Goal: Information Seeking & Learning: Check status

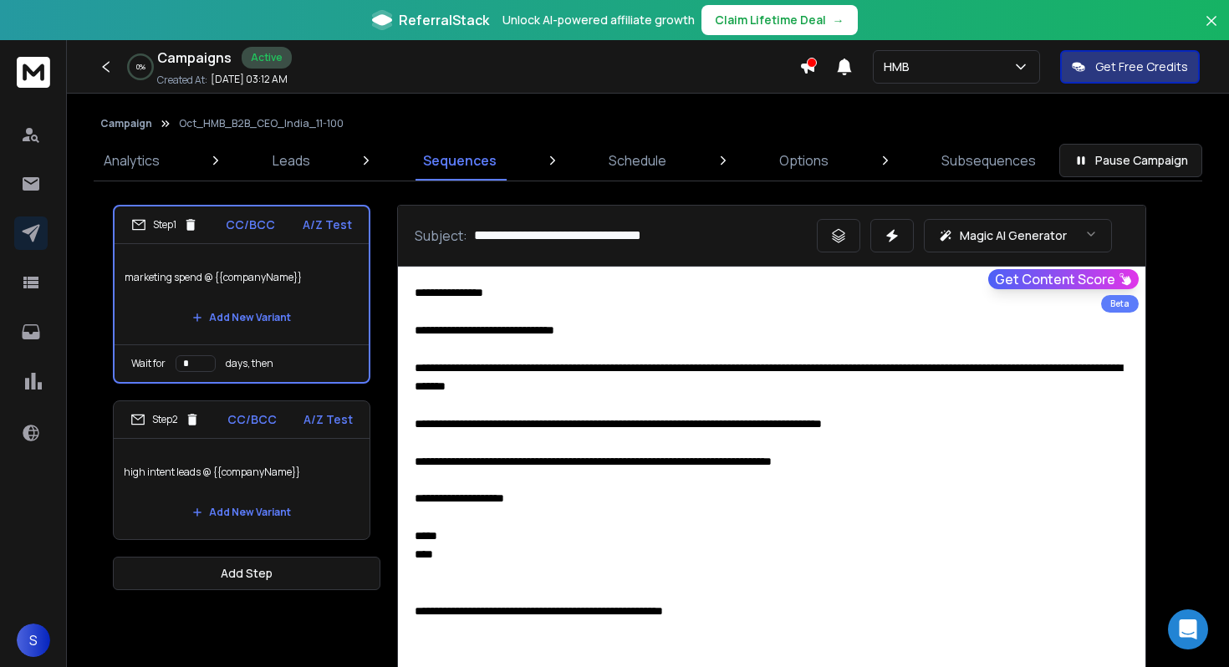
scroll to position [6, 0]
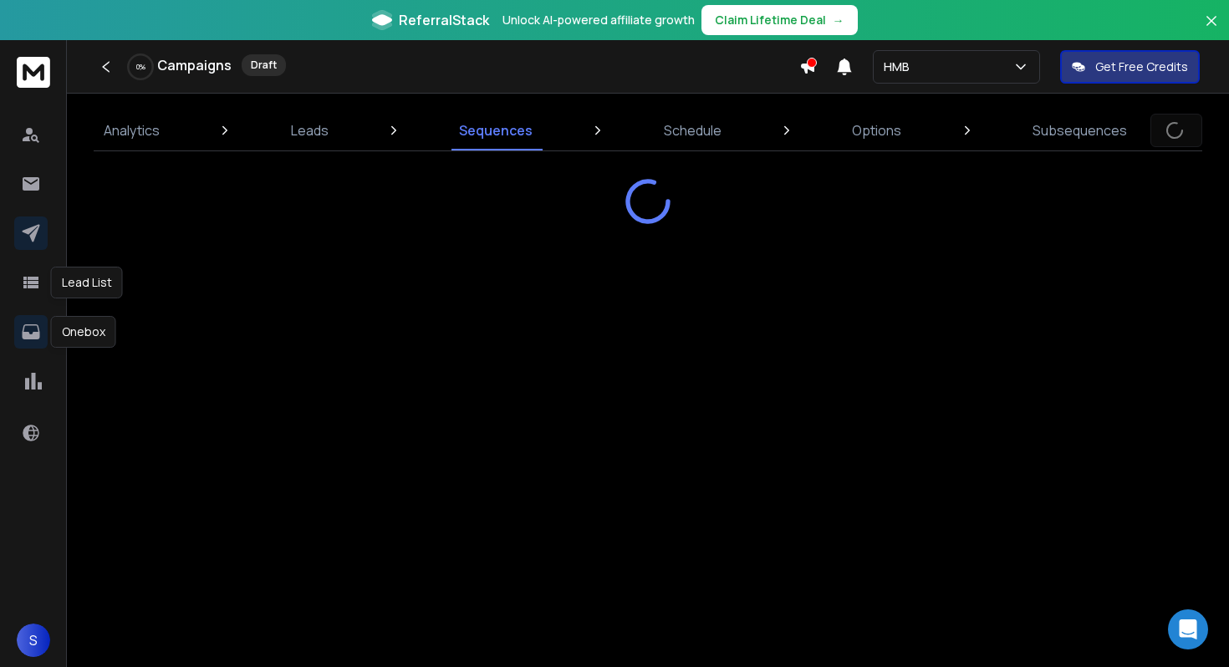
click at [40, 336] on link at bounding box center [30, 331] width 33 height 33
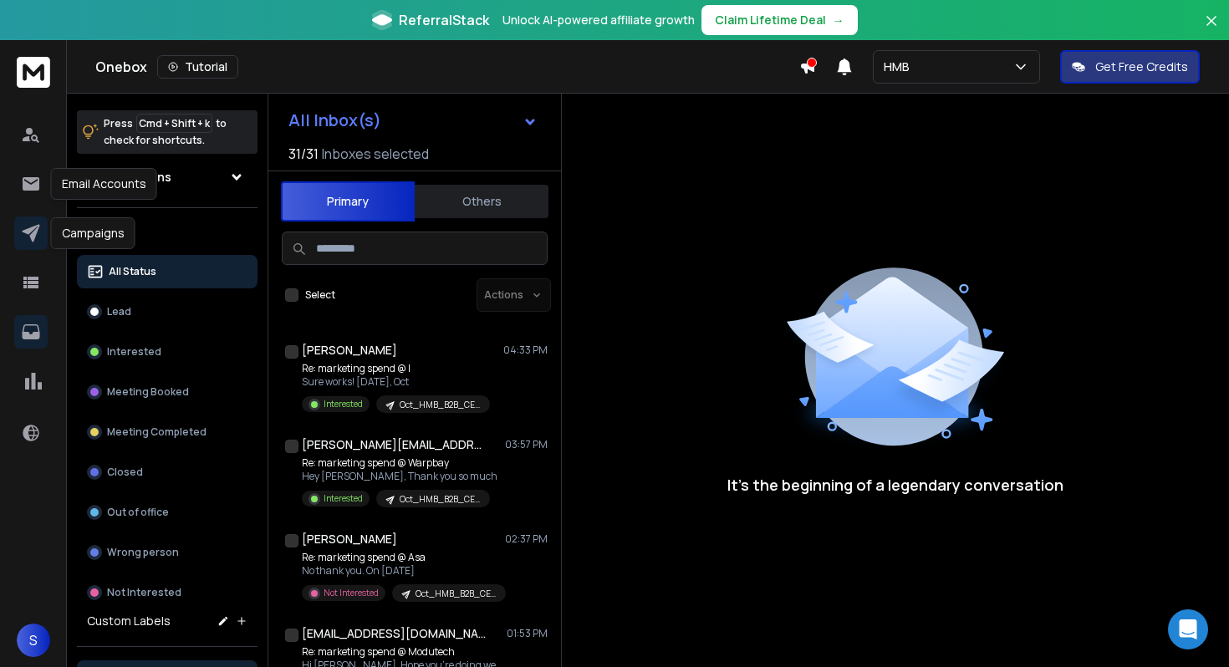
click at [28, 241] on icon at bounding box center [31, 233] width 20 height 20
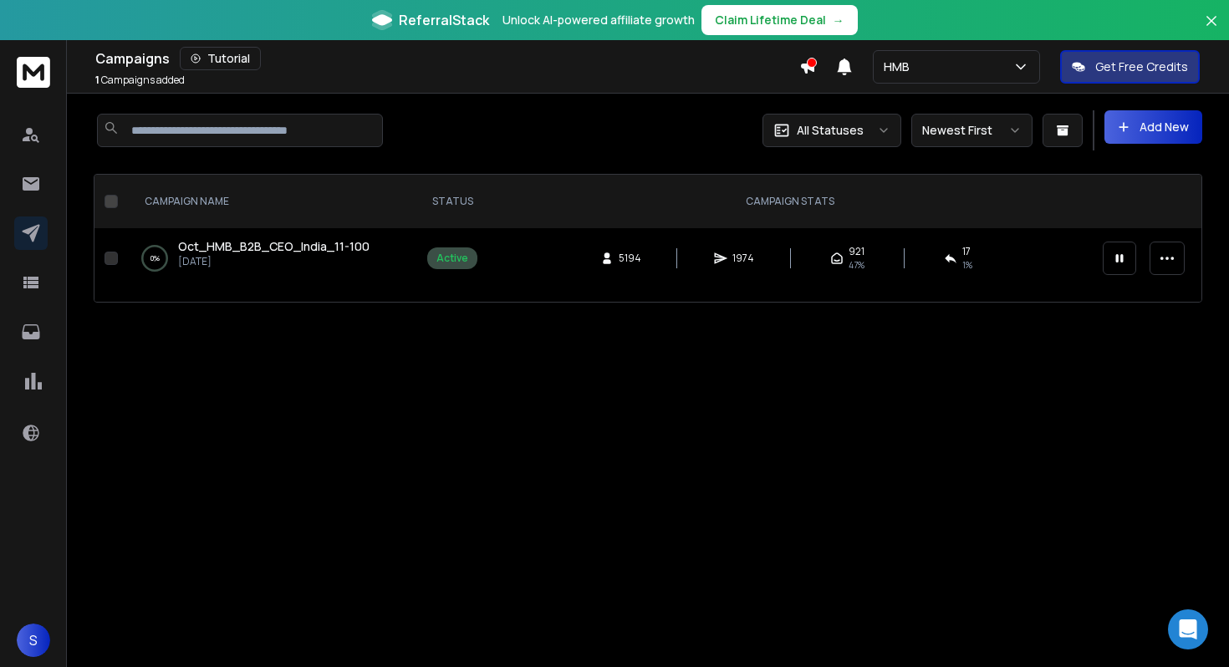
click at [325, 245] on span "Oct_HMB_B2B_CEO_India_11-100" at bounding box center [273, 246] width 191 height 16
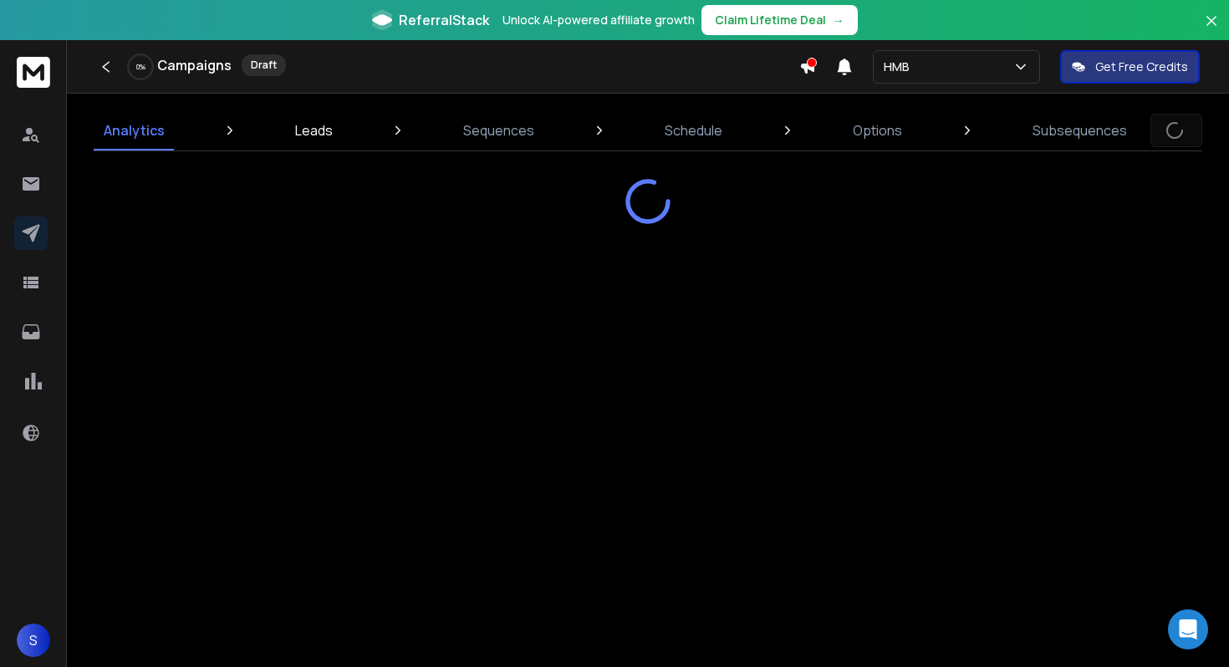
click at [319, 137] on p "Leads" at bounding box center [314, 130] width 38 height 20
click at [146, 136] on p "Analytics" at bounding box center [132, 130] width 56 height 20
click at [714, 122] on p "Schedule" at bounding box center [694, 130] width 58 height 20
click at [484, 149] on link "Sequences" at bounding box center [494, 130] width 91 height 40
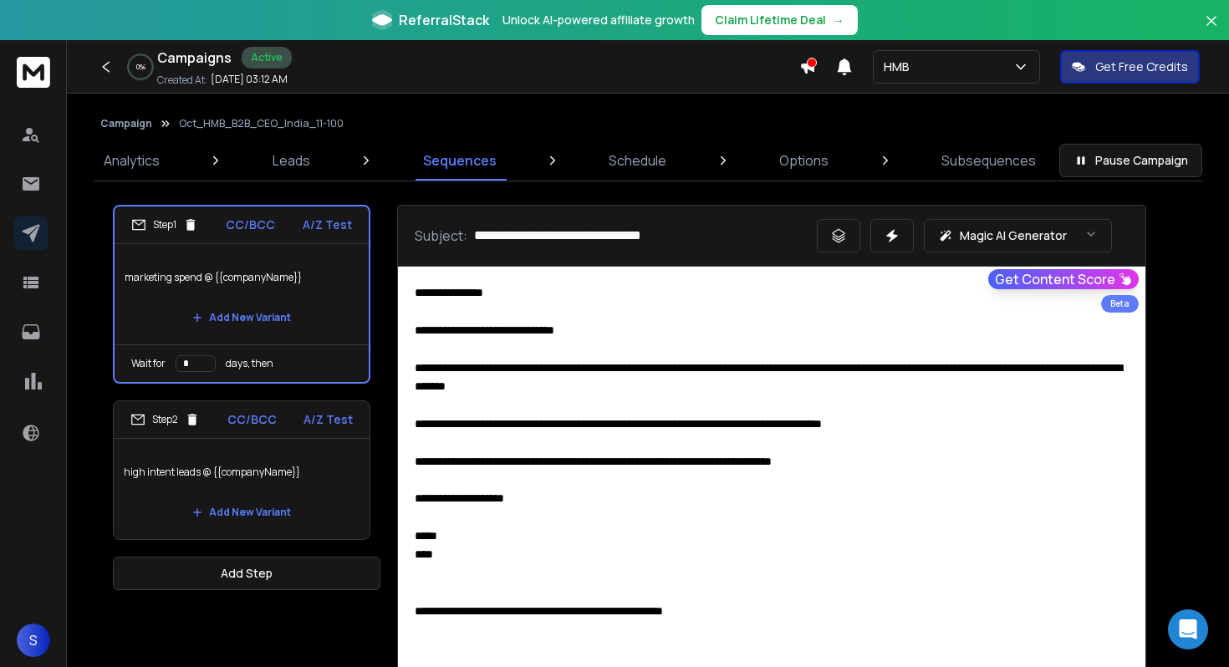
click at [165, 477] on p "high intent leads @ {{companyName}}" at bounding box center [242, 472] width 236 height 47
type input "**********"
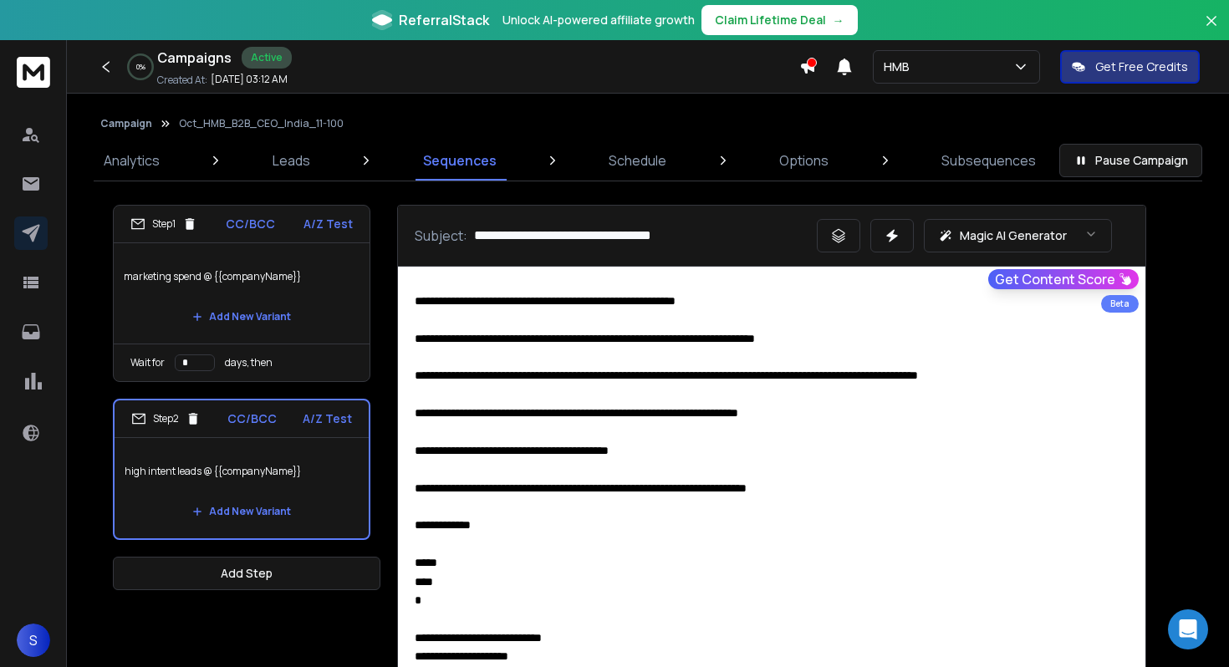
scroll to position [54, 0]
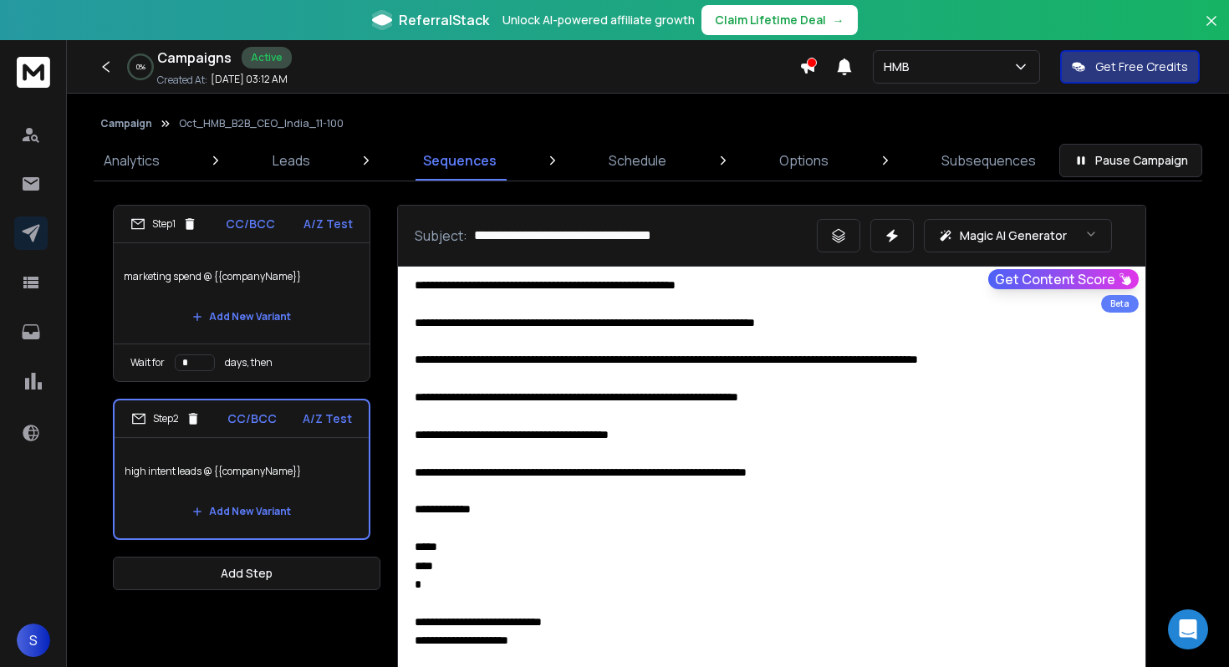
click at [561, 548] on div "*****" at bounding box center [772, 547] width 714 height 18
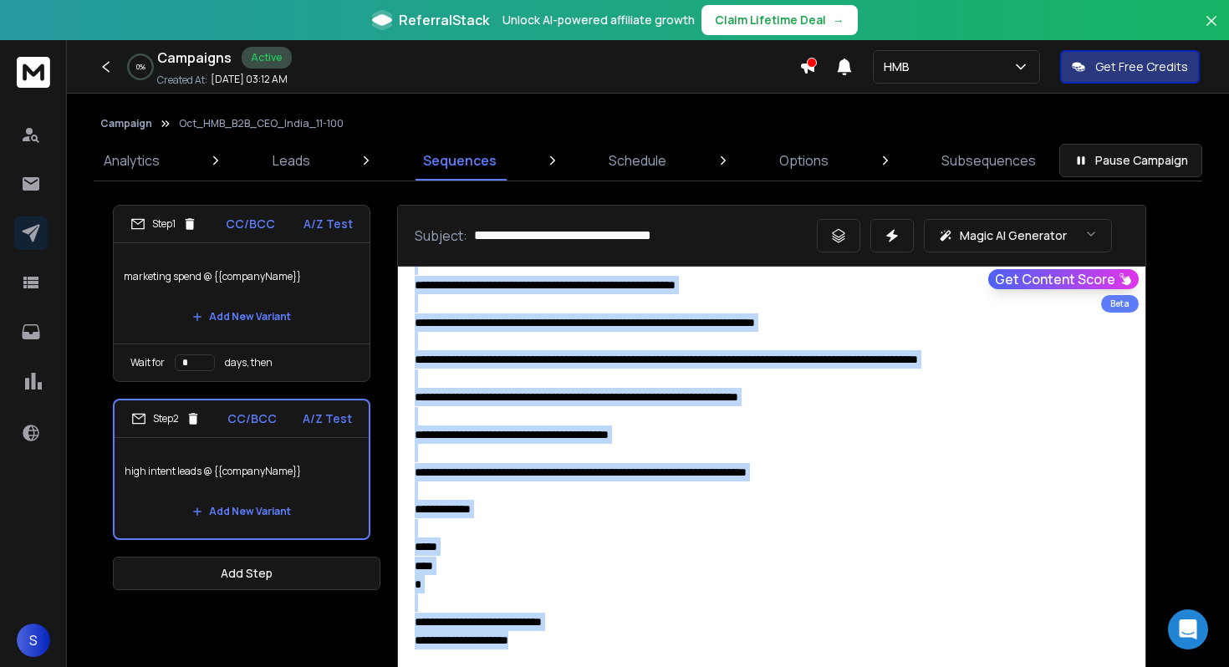
copy div "**********"
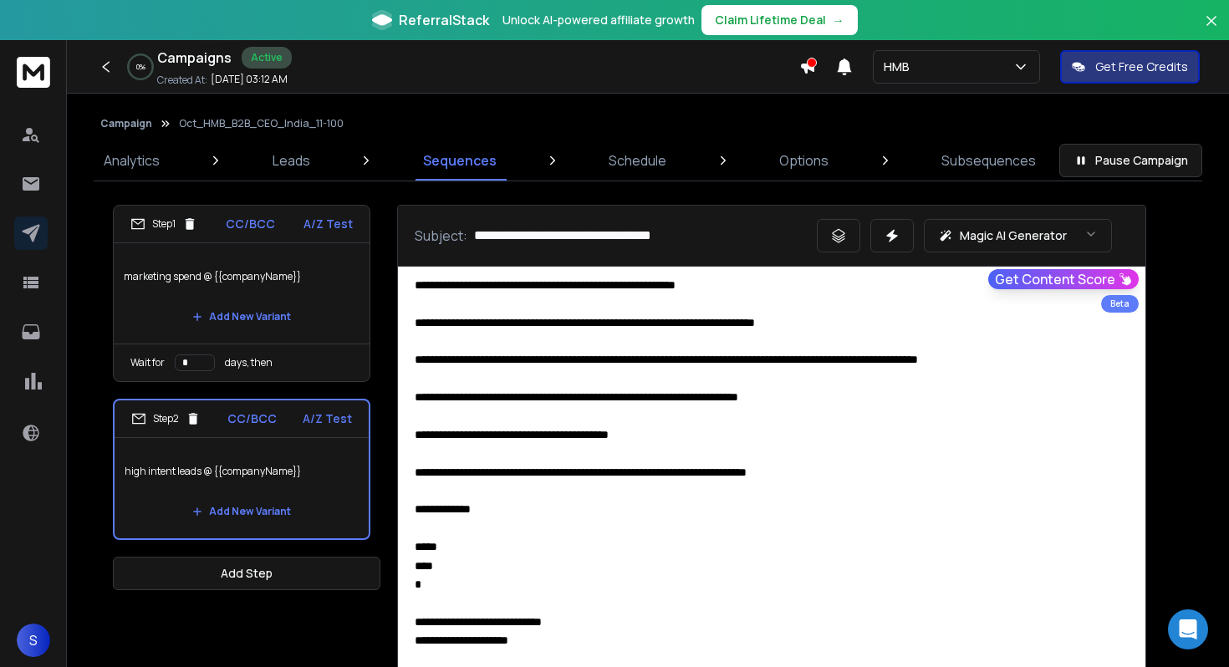
click at [545, 231] on input "**********" at bounding box center [637, 236] width 326 height 20
click at [37, 218] on link at bounding box center [30, 233] width 33 height 33
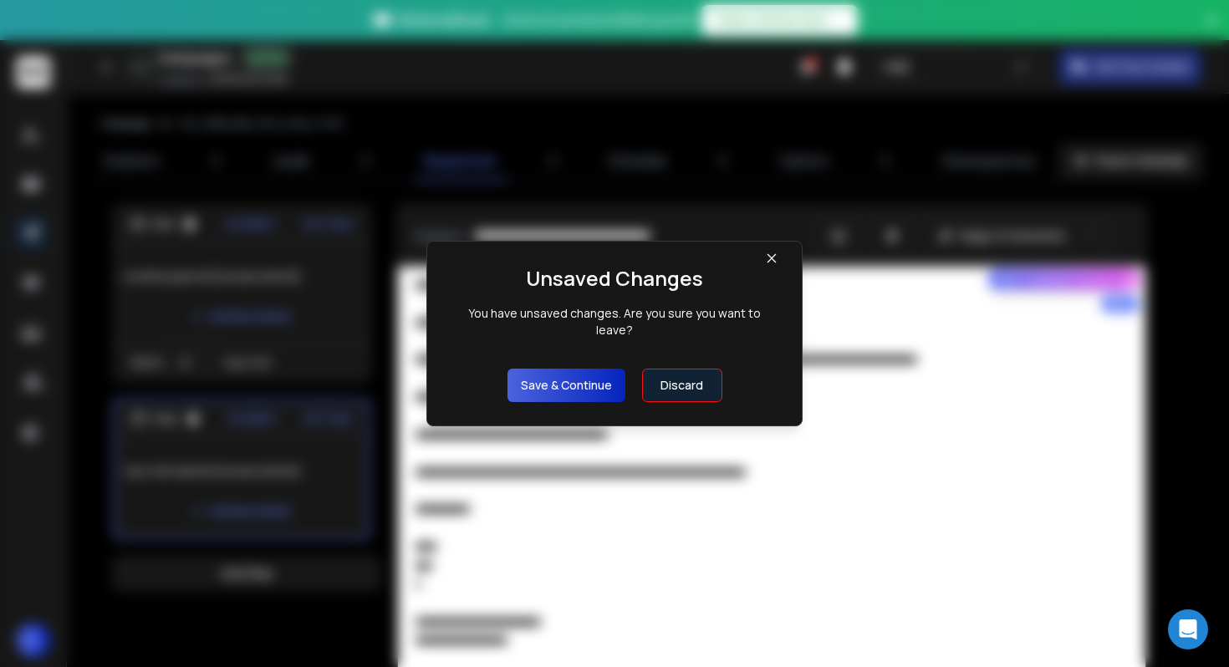
click at [768, 265] on icon at bounding box center [771, 258] width 13 height 13
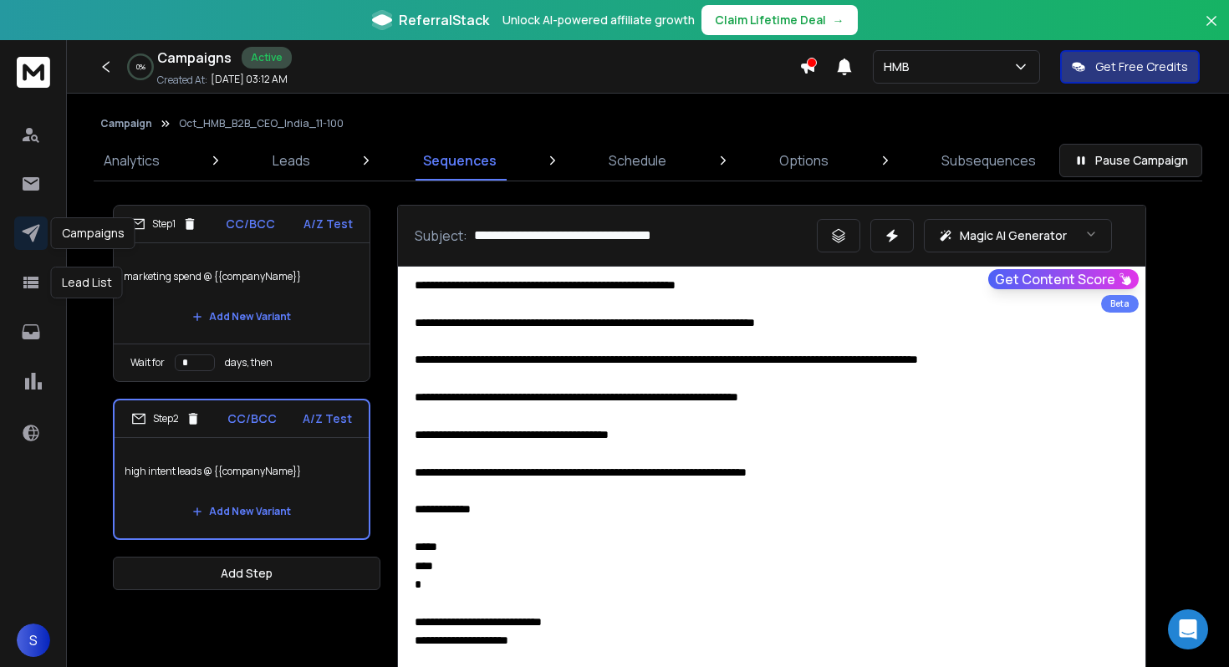
click at [43, 226] on link at bounding box center [30, 233] width 33 height 33
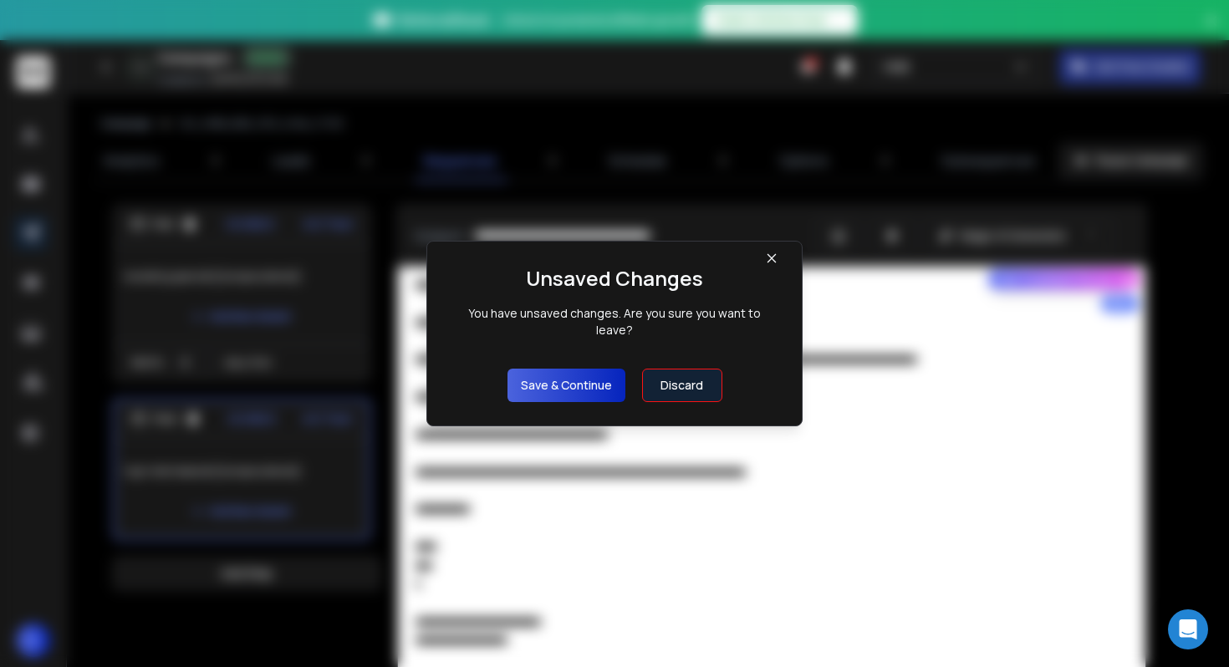
click at [682, 390] on button "Discard" at bounding box center [682, 385] width 80 height 33
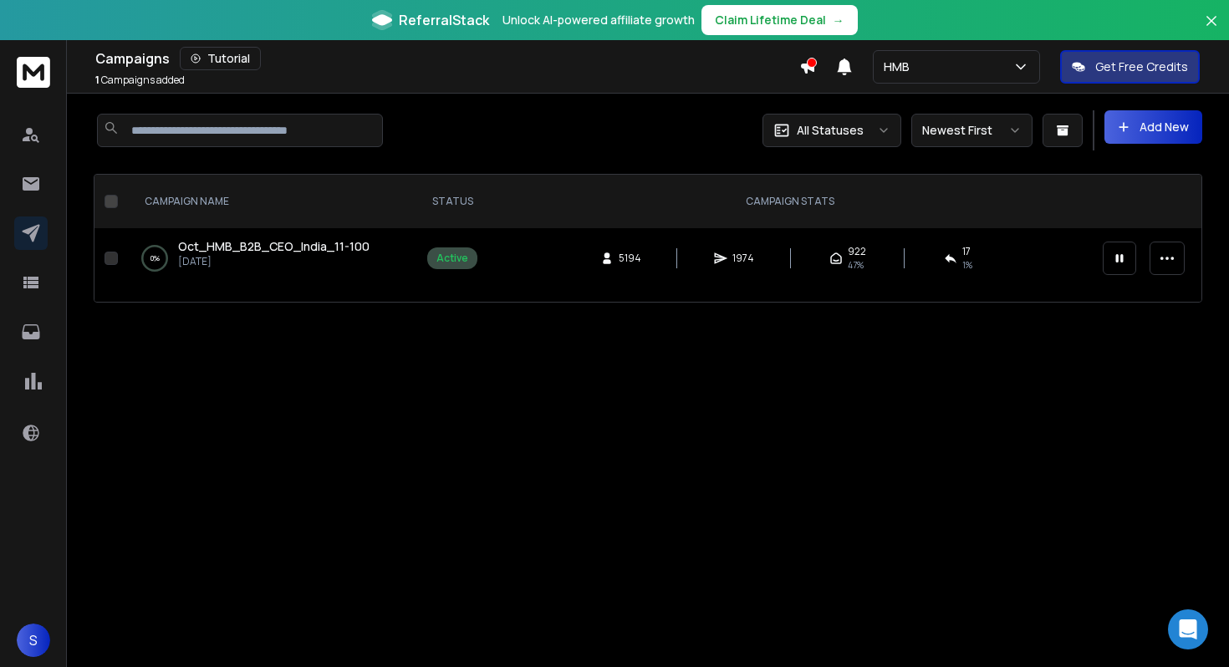
click at [233, 258] on p "20 days ago" at bounding box center [273, 261] width 191 height 13
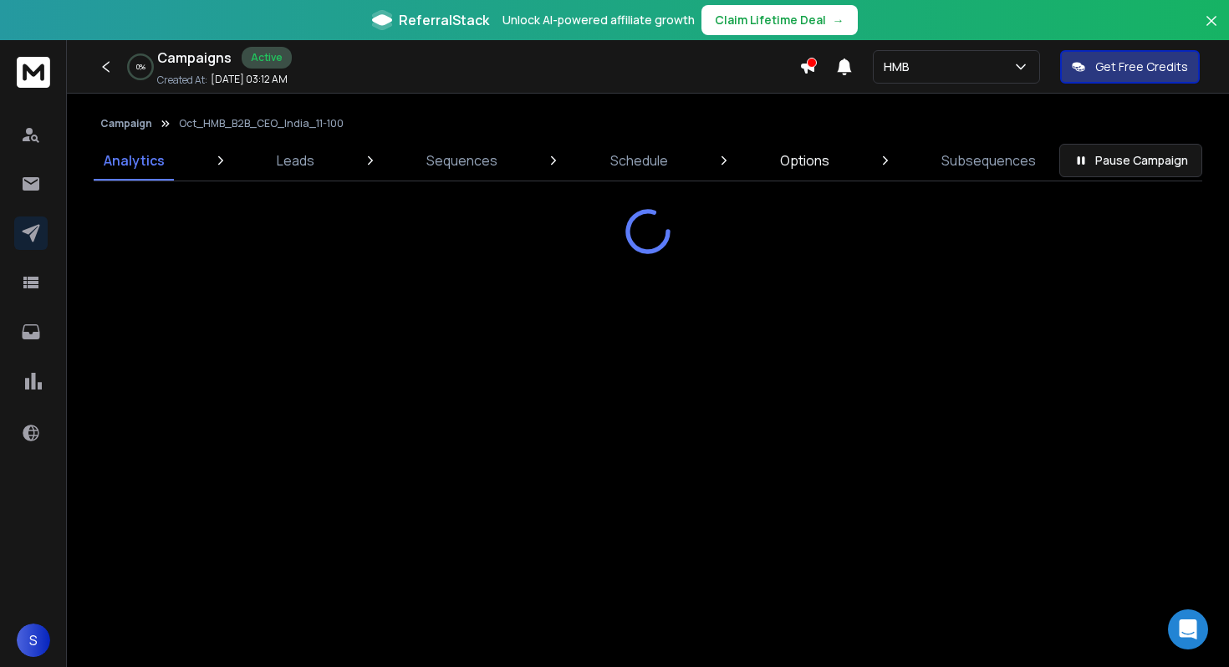
click at [825, 166] on p "Options" at bounding box center [804, 161] width 49 height 20
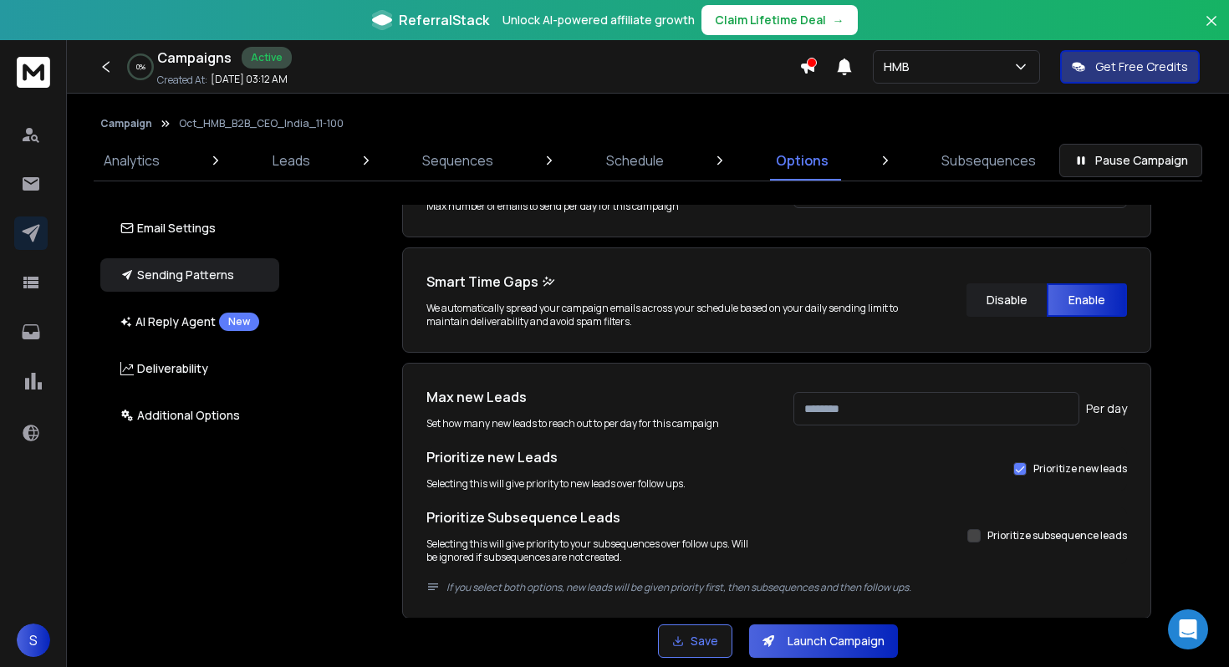
scroll to position [878, 0]
click at [33, 233] on icon at bounding box center [31, 234] width 18 height 18
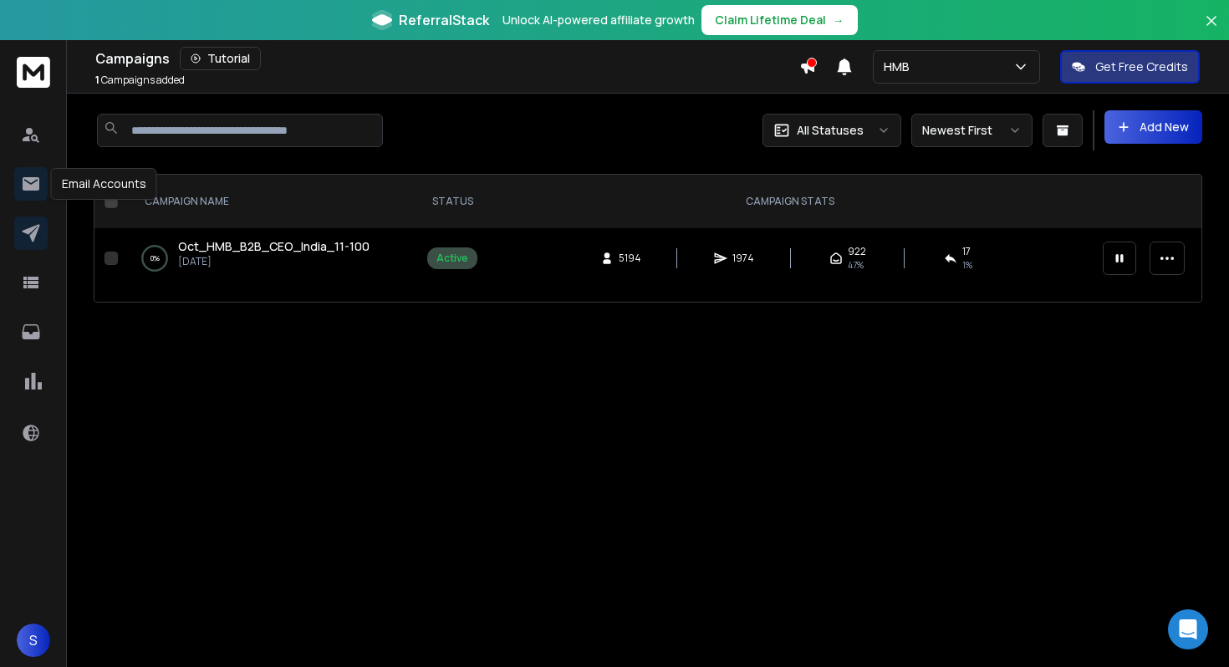
click at [34, 181] on icon at bounding box center [31, 184] width 20 height 20
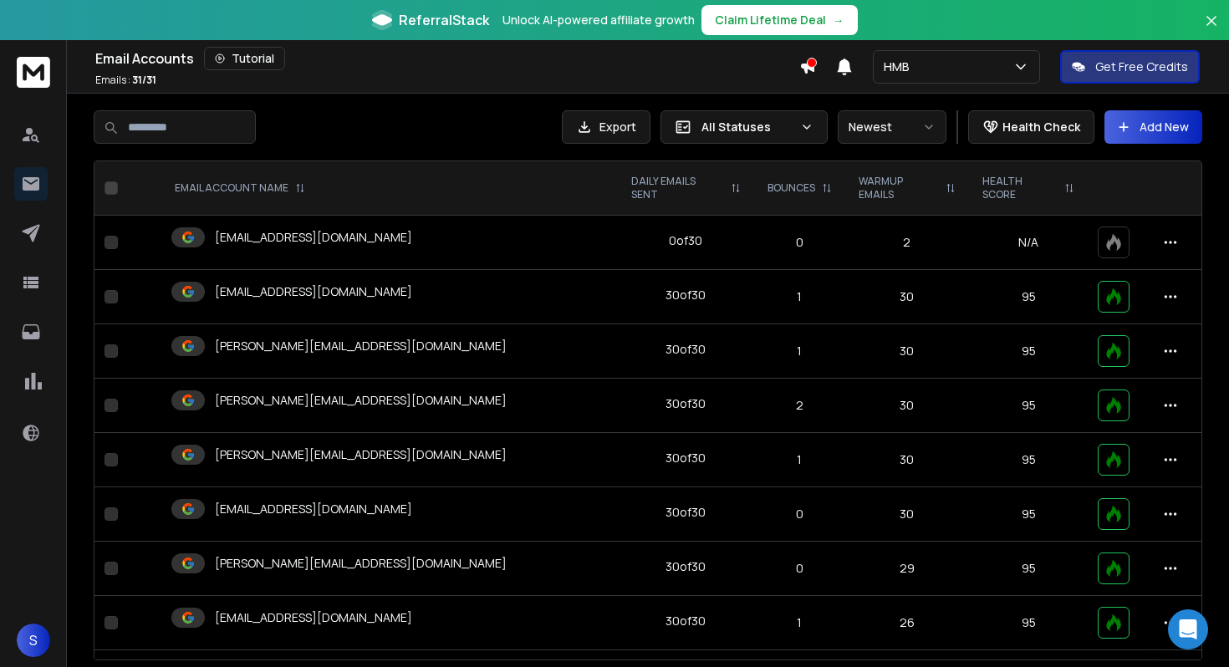
click at [304, 299] on p "rishabha@heymarketingbros.com" at bounding box center [313, 291] width 197 height 17
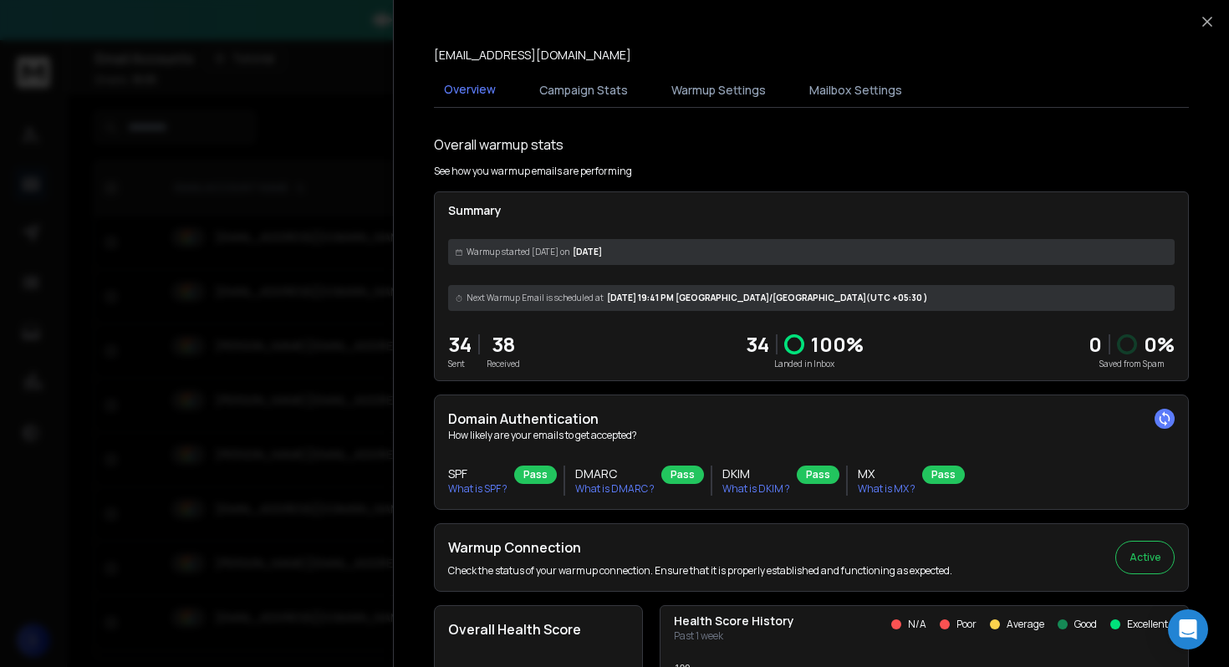
click at [603, 89] on button "Campaign Stats" at bounding box center [583, 90] width 109 height 37
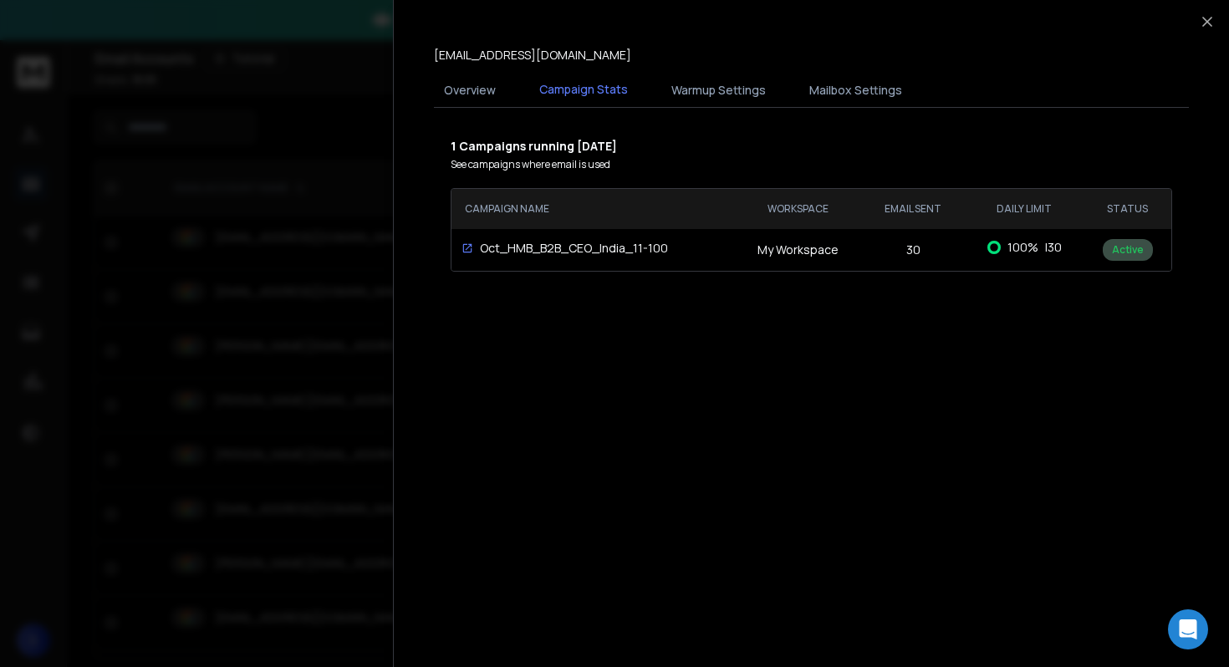
click at [836, 99] on button "Mailbox Settings" at bounding box center [855, 90] width 113 height 37
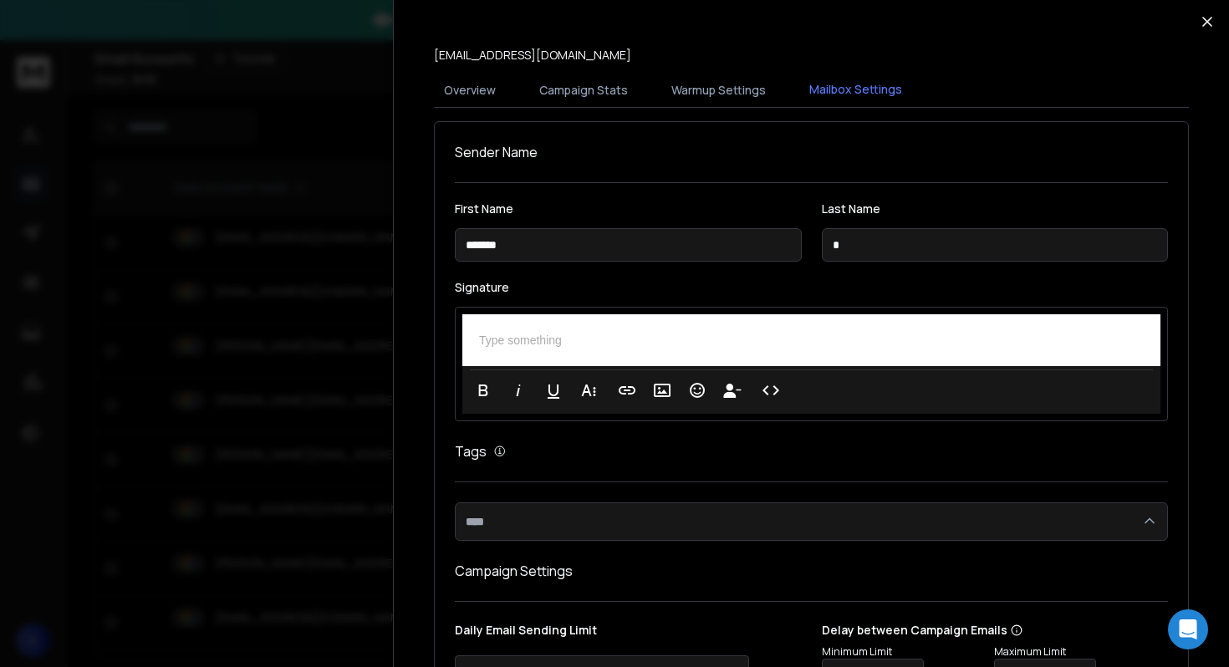
click at [1203, 21] on icon "button" at bounding box center [1207, 22] width 8 height 8
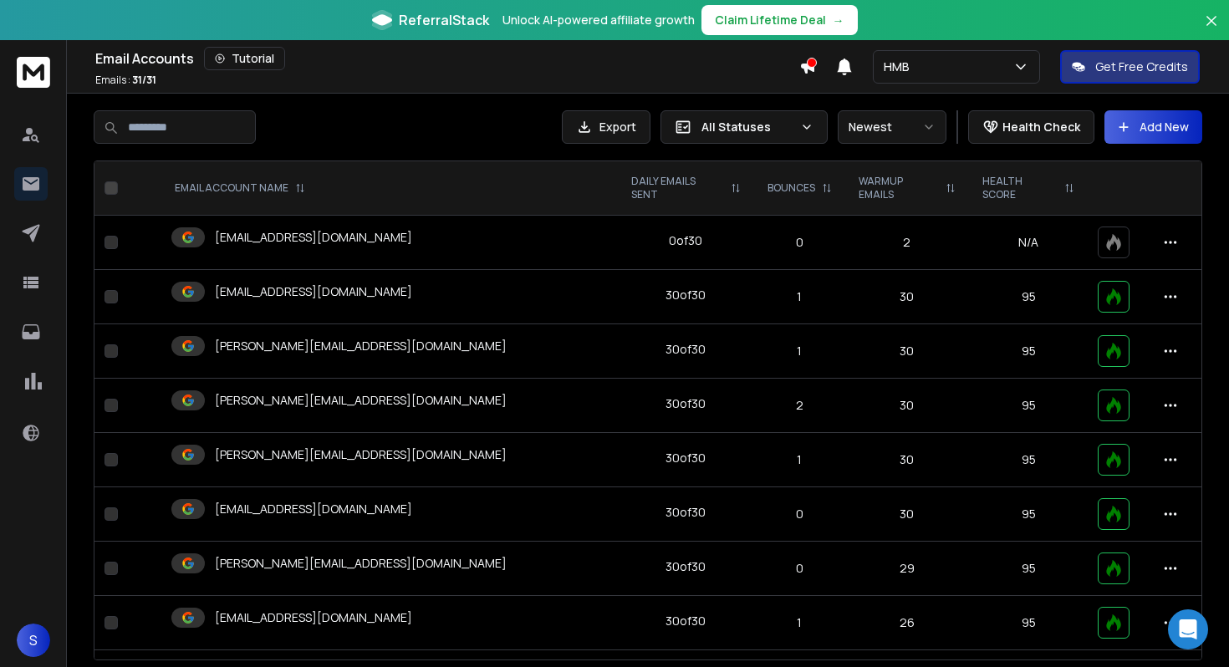
click at [32, 215] on div at bounding box center [33, 282] width 38 height 348
click at [32, 228] on icon at bounding box center [31, 234] width 18 height 18
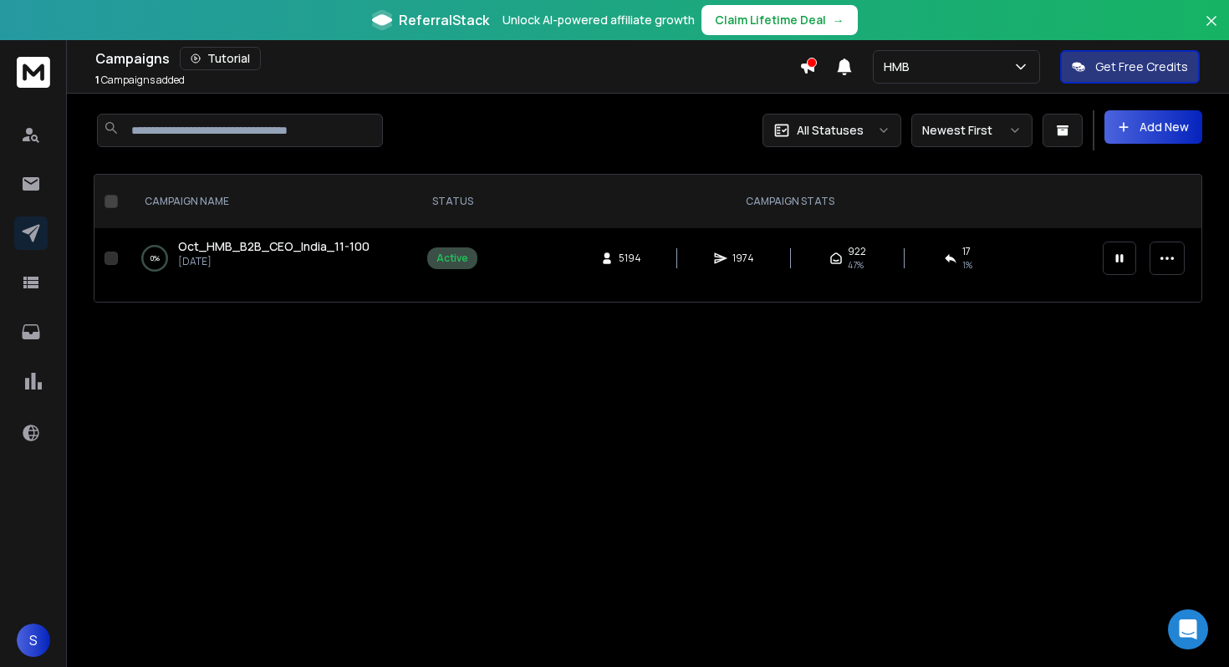
click at [248, 259] on p "20 days ago" at bounding box center [273, 261] width 191 height 13
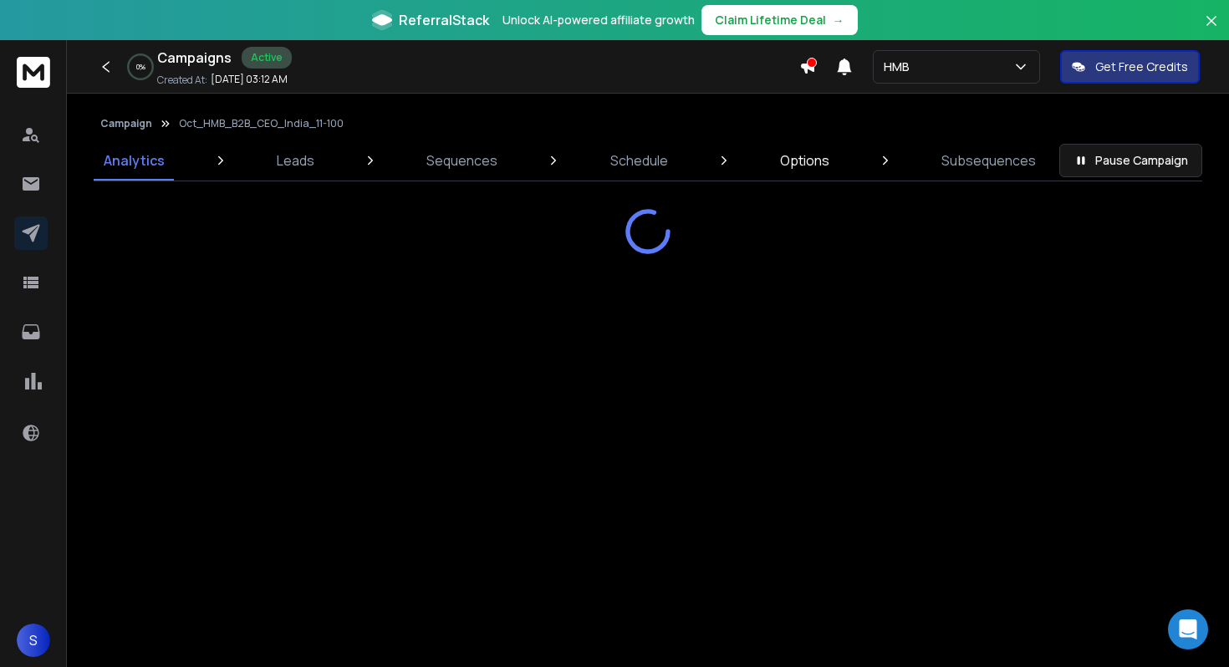
click at [794, 164] on p "Options" at bounding box center [804, 161] width 49 height 20
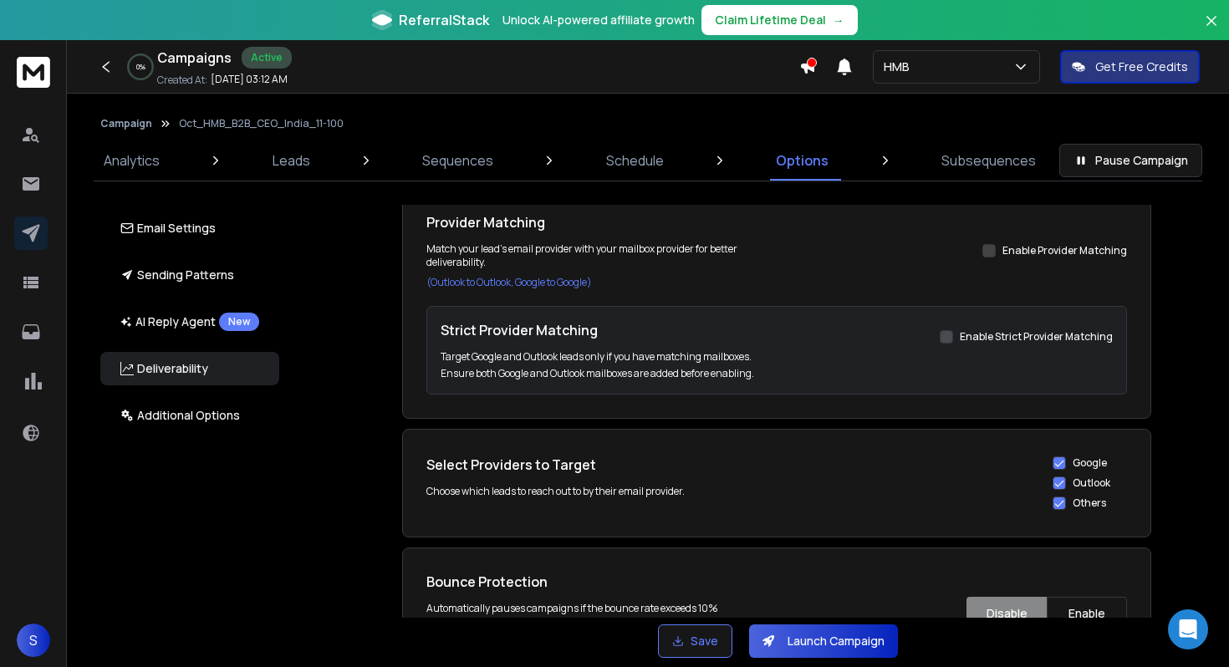
scroll to position [2296, 0]
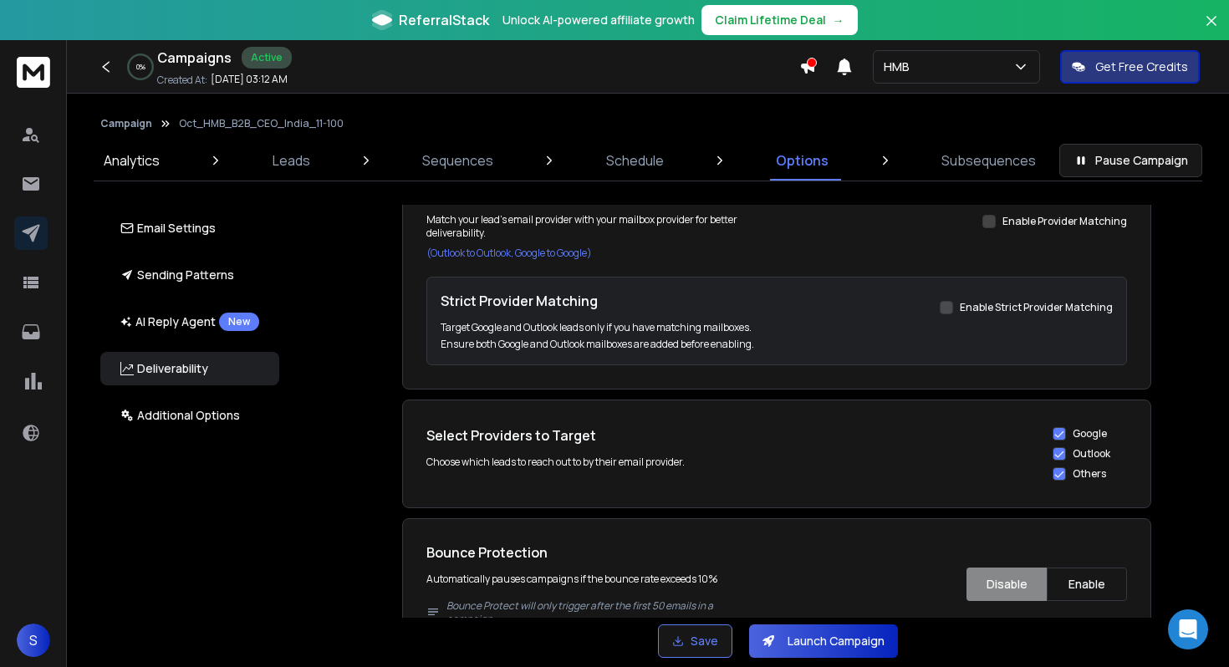
click at [146, 162] on p "Analytics" at bounding box center [132, 161] width 56 height 20
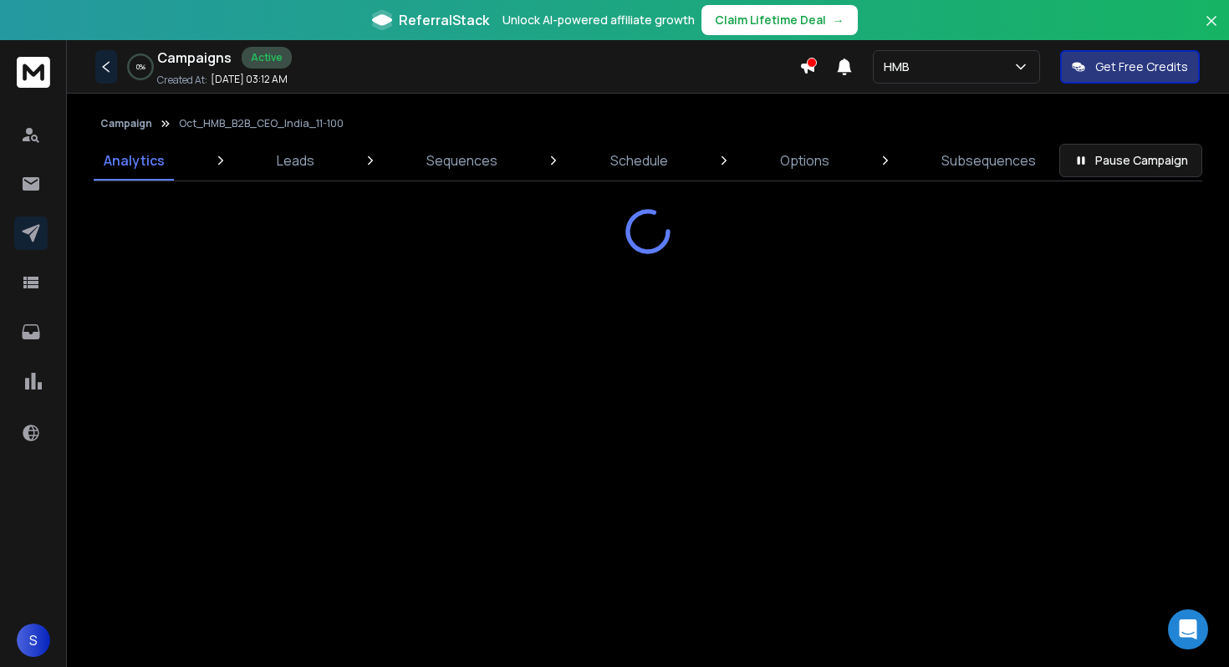
click at [102, 64] on icon at bounding box center [106, 66] width 15 height 15
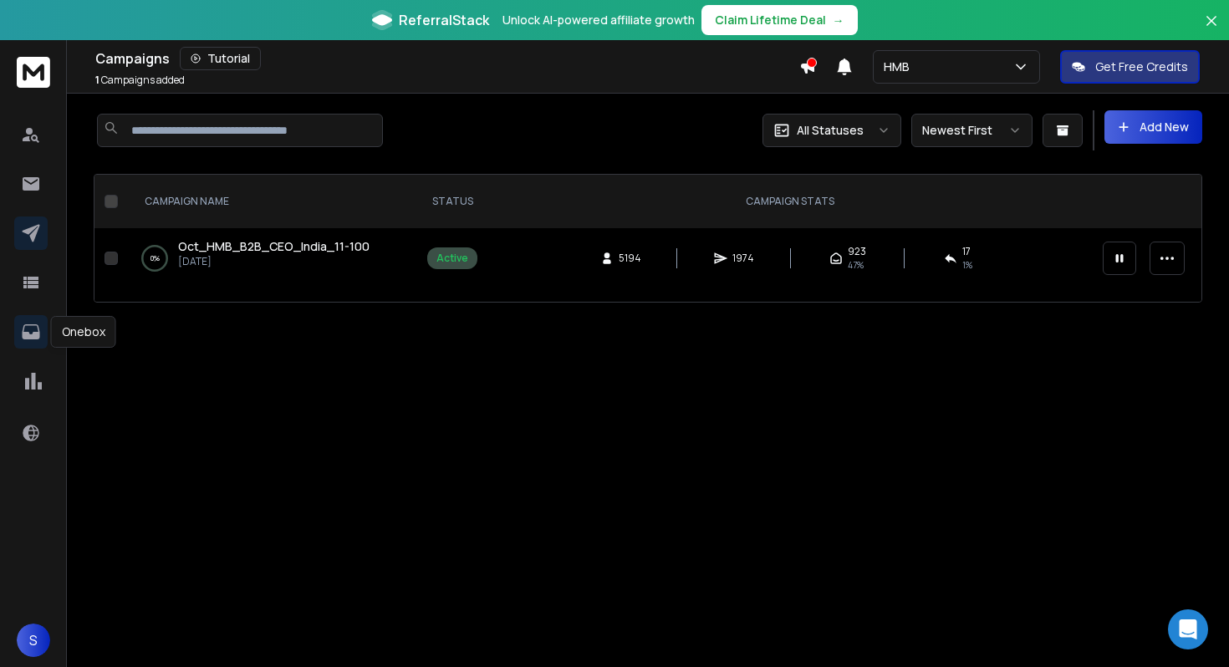
click at [32, 332] on icon at bounding box center [31, 332] width 20 height 20
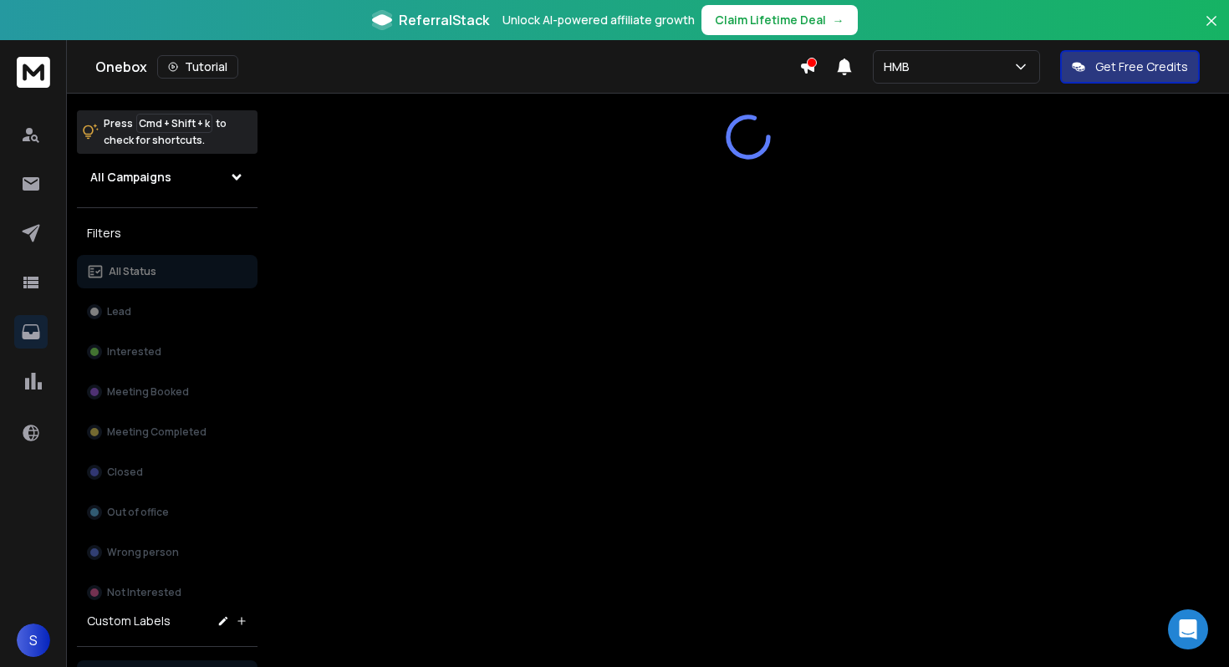
click at [181, 343] on div "All Status Lead Interested Meeting Booked Meeting Completed Closed Out of offic…" at bounding box center [167, 432] width 181 height 355
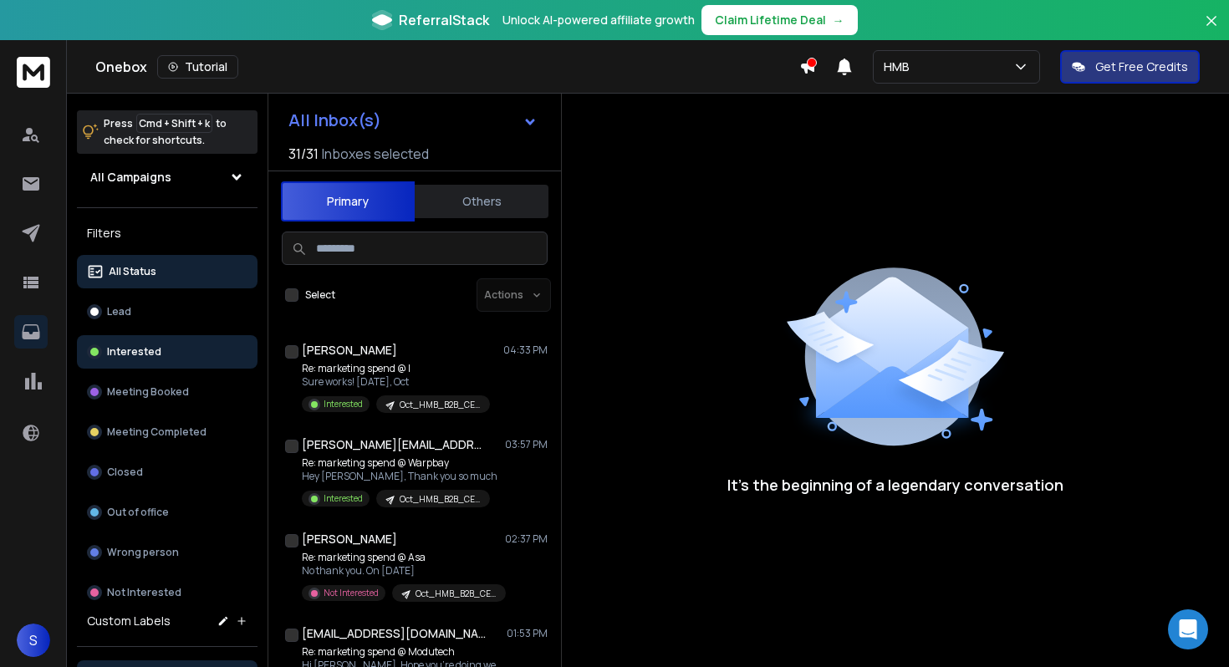
click at [150, 354] on p "Interested" at bounding box center [134, 351] width 54 height 13
